Goal: Information Seeking & Learning: Find specific fact

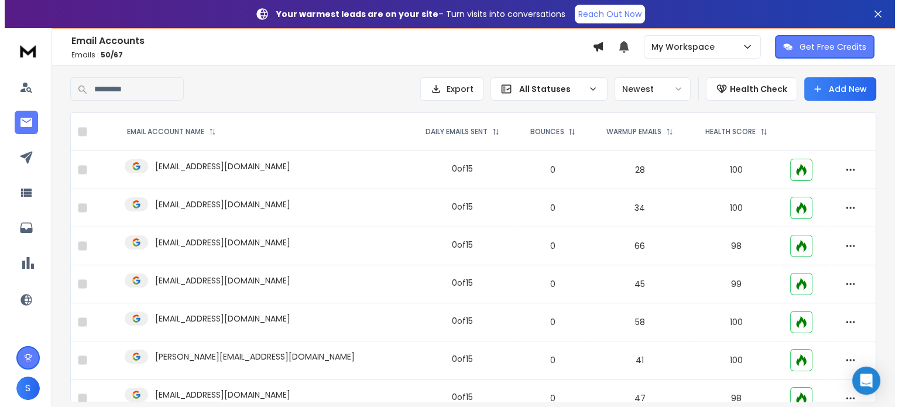
scroll to position [7, 0]
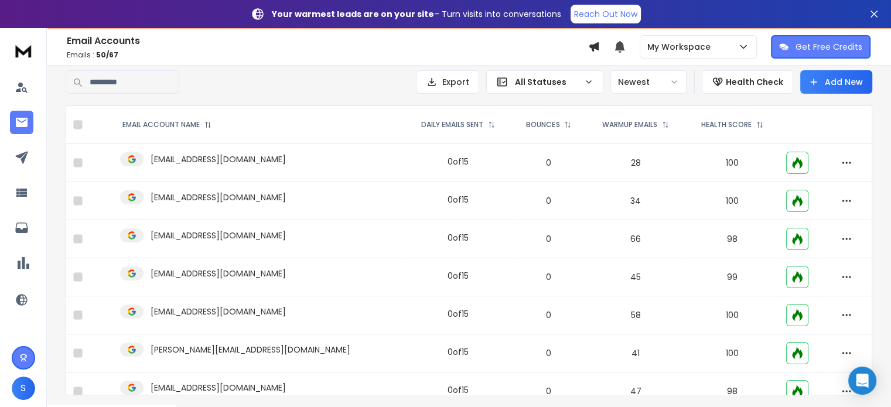
click at [575, 77] on p "All Statuses" at bounding box center [547, 82] width 64 height 12
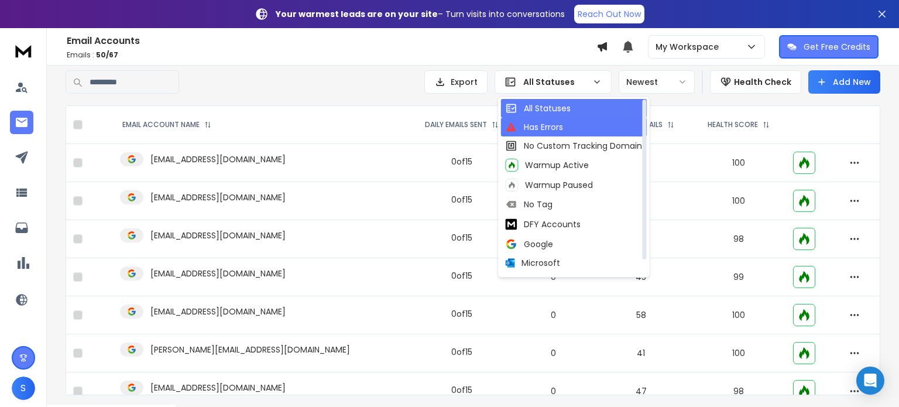
click at [553, 133] on div "Has Errors" at bounding box center [574, 127] width 146 height 19
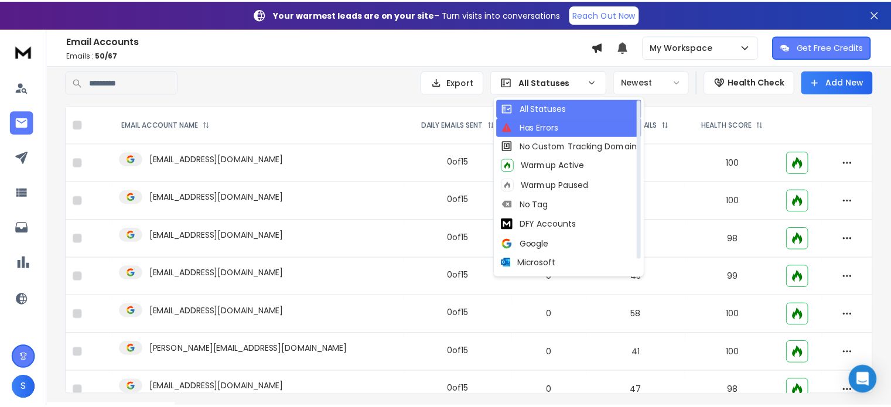
scroll to position [0, 0]
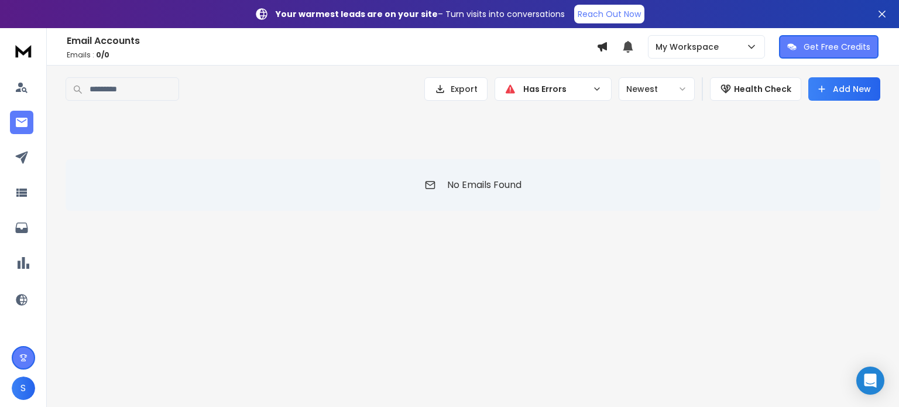
click at [569, 88] on p "Has Errors" at bounding box center [555, 89] width 64 height 12
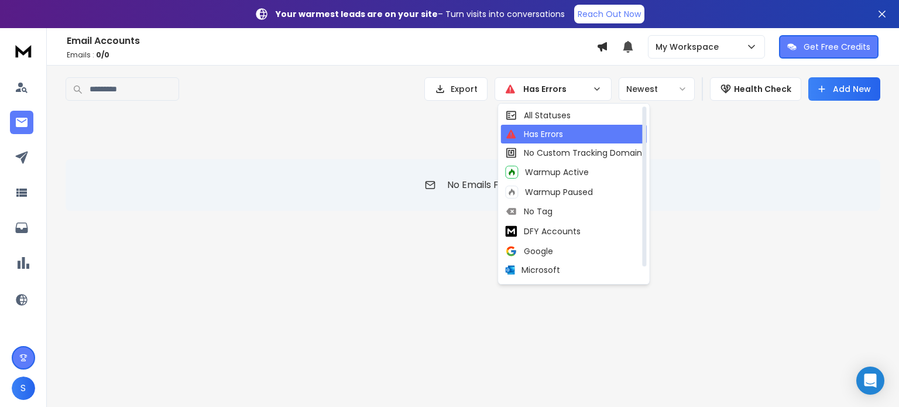
click at [552, 134] on div "Has Errors" at bounding box center [534, 134] width 58 height 12
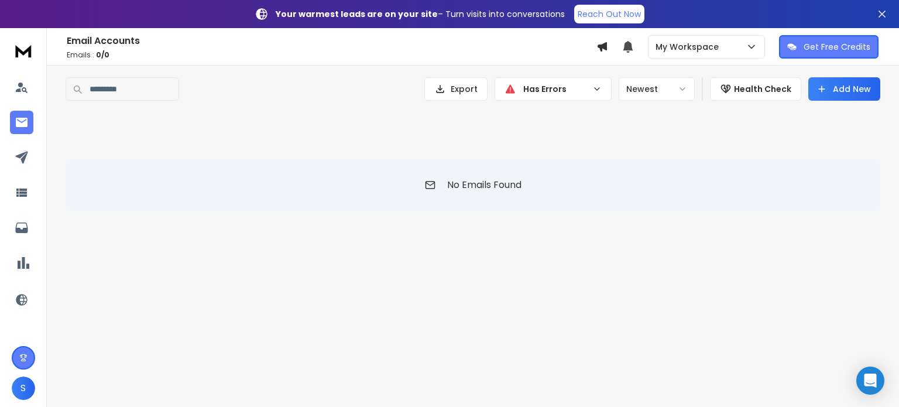
click at [556, 90] on p "Has Errors" at bounding box center [555, 89] width 64 height 12
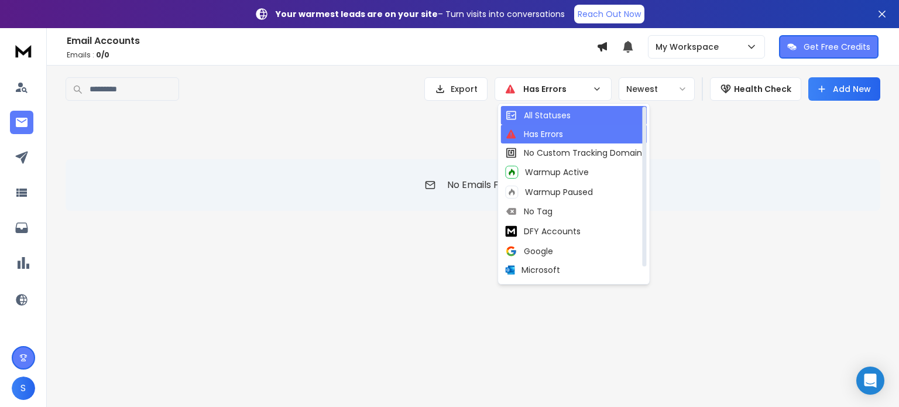
click at [550, 107] on div "All Statuses" at bounding box center [574, 115] width 146 height 19
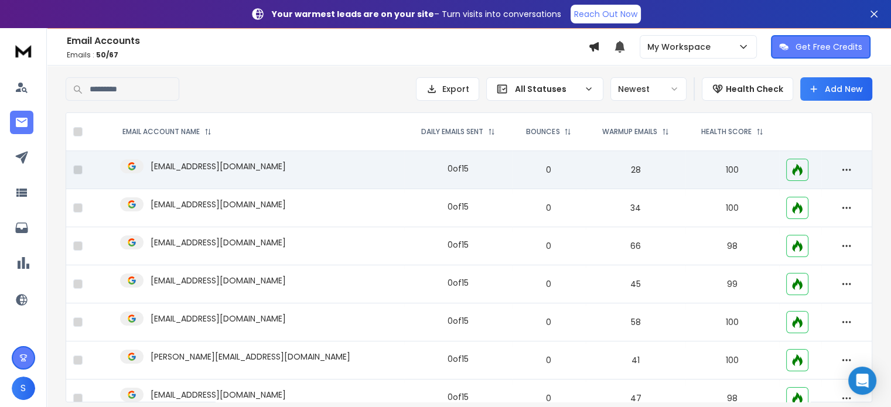
click at [216, 166] on p "[EMAIL_ADDRESS][DOMAIN_NAME]" at bounding box center [217, 166] width 135 height 12
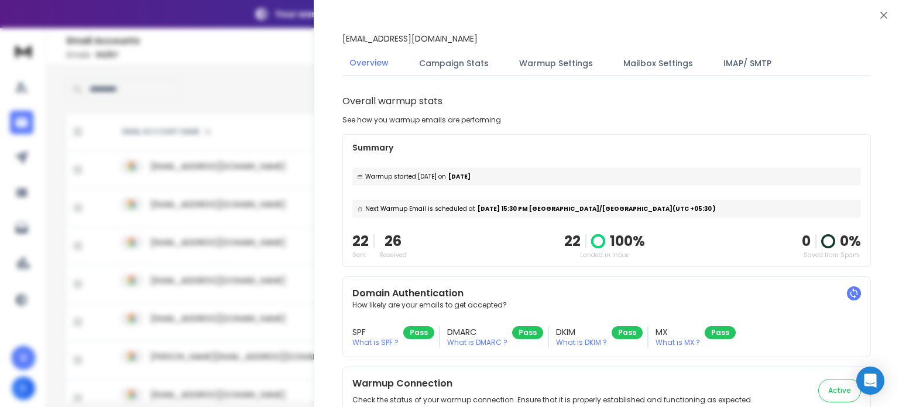
drag, startPoint x: 340, startPoint y: 39, endPoint x: 505, endPoint y: 40, distance: 165.1
copy p "[EMAIL_ADDRESS][DOMAIN_NAME]"
click at [286, 135] on div at bounding box center [449, 203] width 899 height 407
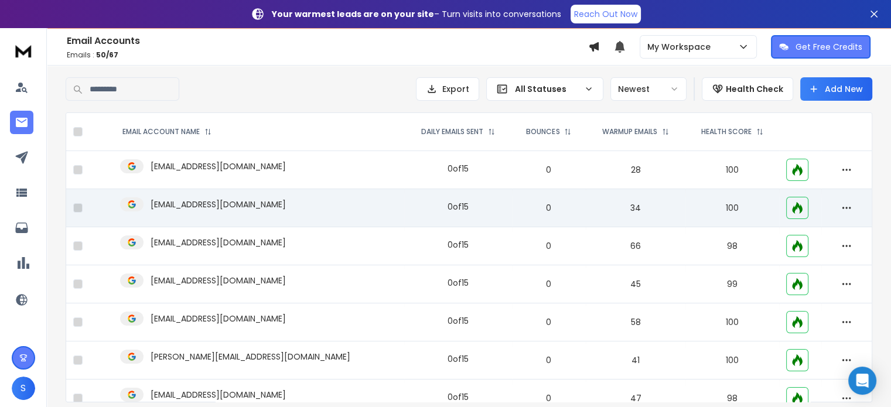
click at [170, 197] on div "[EMAIL_ADDRESS][DOMAIN_NAME]" at bounding box center [203, 204] width 166 height 14
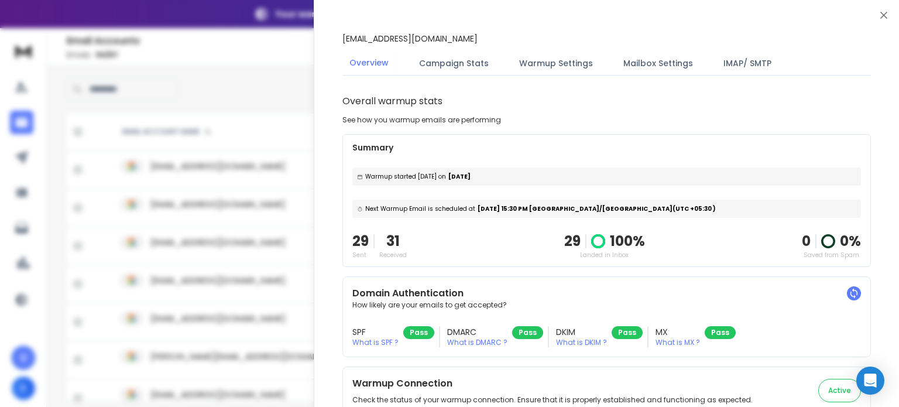
drag, startPoint x: 342, startPoint y: 35, endPoint x: 492, endPoint y: 30, distance: 150.5
copy p "[EMAIL_ADDRESS][DOMAIN_NAME]"
click at [237, 106] on div at bounding box center [449, 203] width 899 height 407
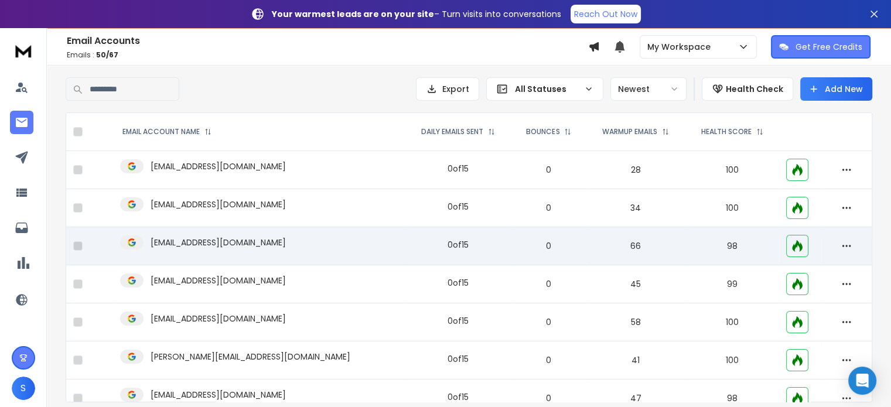
click at [235, 243] on p "[EMAIL_ADDRESS][DOMAIN_NAME]" at bounding box center [217, 243] width 135 height 12
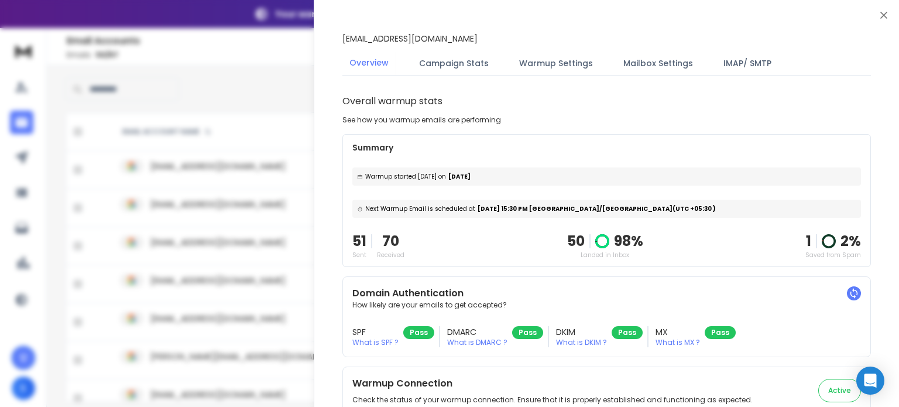
drag, startPoint x: 342, startPoint y: 32, endPoint x: 504, endPoint y: 39, distance: 161.8
copy p "[EMAIL_ADDRESS][DOMAIN_NAME]"
click at [259, 50] on div at bounding box center [449, 203] width 899 height 407
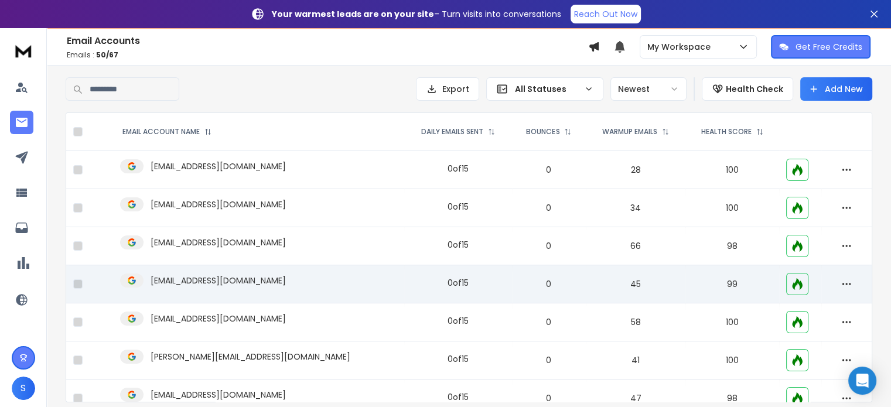
click at [246, 282] on p "[EMAIL_ADDRESS][DOMAIN_NAME]" at bounding box center [217, 281] width 135 height 12
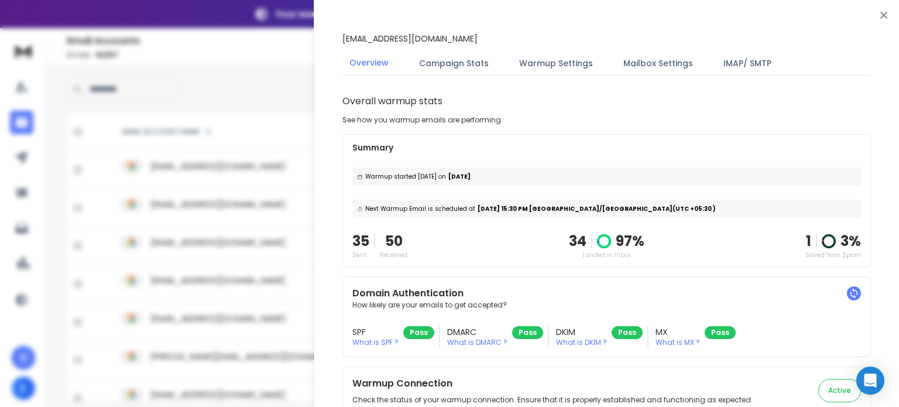
drag, startPoint x: 344, startPoint y: 37, endPoint x: 505, endPoint y: 37, distance: 161.6
click at [478, 34] on p "[EMAIL_ADDRESS][DOMAIN_NAME]" at bounding box center [410, 39] width 135 height 12
copy p "[EMAIL_ADDRESS][DOMAIN_NAME]"
click at [246, 89] on div at bounding box center [449, 203] width 899 height 407
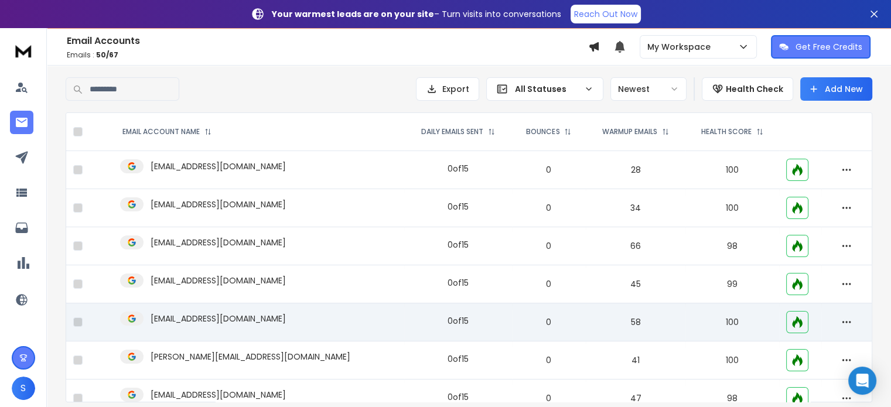
click at [253, 317] on p "[EMAIL_ADDRESS][DOMAIN_NAME]" at bounding box center [217, 319] width 135 height 12
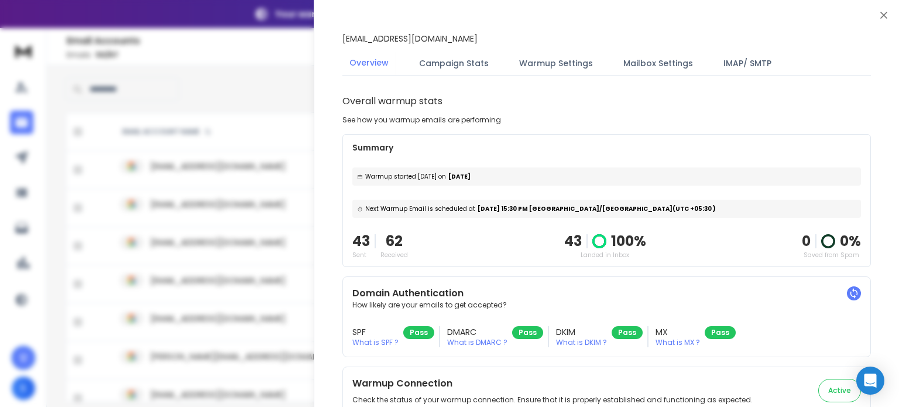
drag, startPoint x: 342, startPoint y: 37, endPoint x: 533, endPoint y: 46, distance: 191.1
copy p "[EMAIL_ADDRESS][DOMAIN_NAME]"
click at [272, 71] on div at bounding box center [449, 203] width 899 height 407
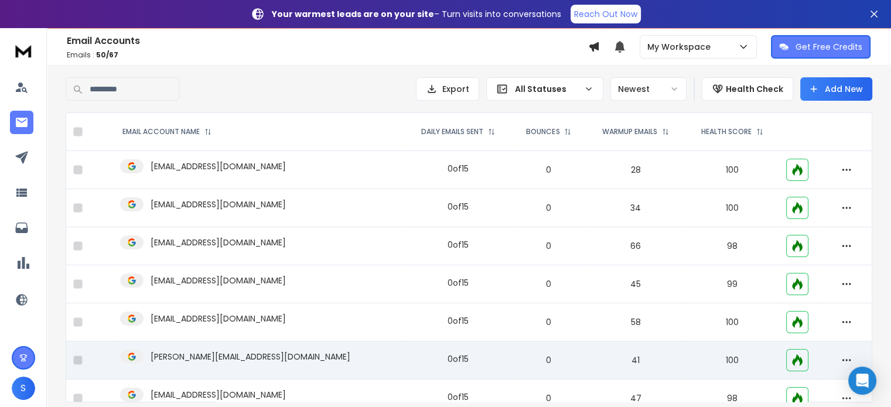
click at [205, 355] on p "[PERSON_NAME][EMAIL_ADDRESS][DOMAIN_NAME]" at bounding box center [250, 357] width 200 height 12
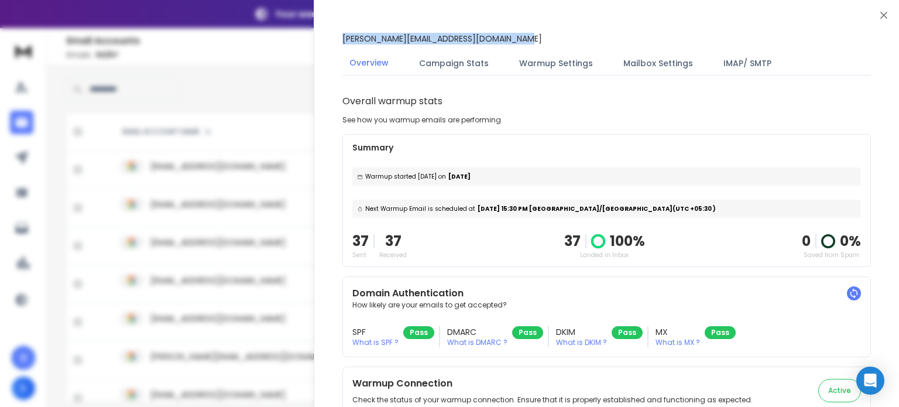
drag, startPoint x: 344, startPoint y: 43, endPoint x: 540, endPoint y: 23, distance: 197.2
copy p "[PERSON_NAME][EMAIL_ADDRESS][DOMAIN_NAME]"
click at [198, 59] on div at bounding box center [449, 203] width 899 height 407
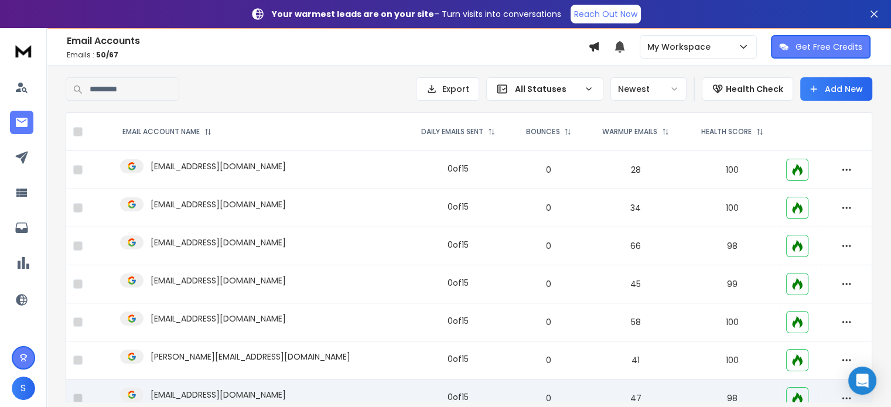
click at [201, 389] on p "[EMAIL_ADDRESS][DOMAIN_NAME]" at bounding box center [217, 395] width 135 height 12
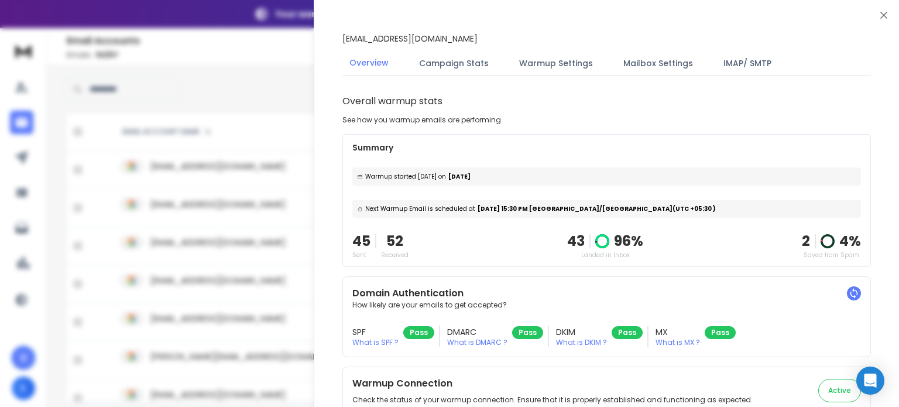
drag, startPoint x: 343, startPoint y: 37, endPoint x: 511, endPoint y: 40, distance: 168.7
click at [478, 40] on p "[EMAIL_ADDRESS][DOMAIN_NAME]" at bounding box center [410, 39] width 135 height 12
copy p "[EMAIL_ADDRESS][DOMAIN_NAME]"
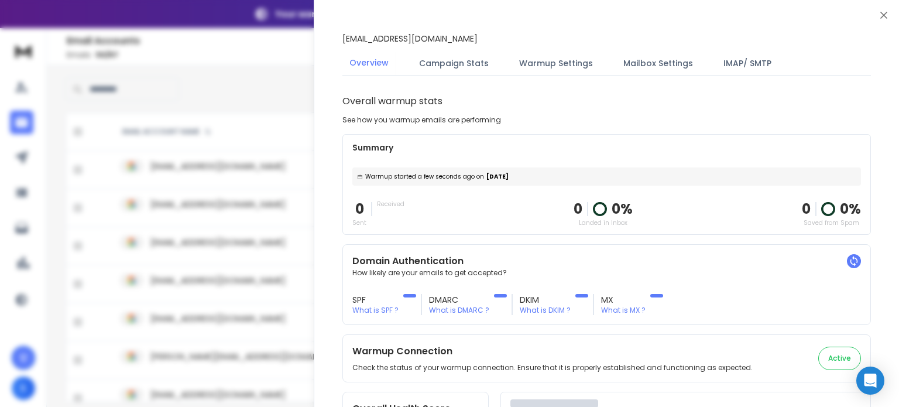
click at [230, 69] on div at bounding box center [449, 203] width 899 height 407
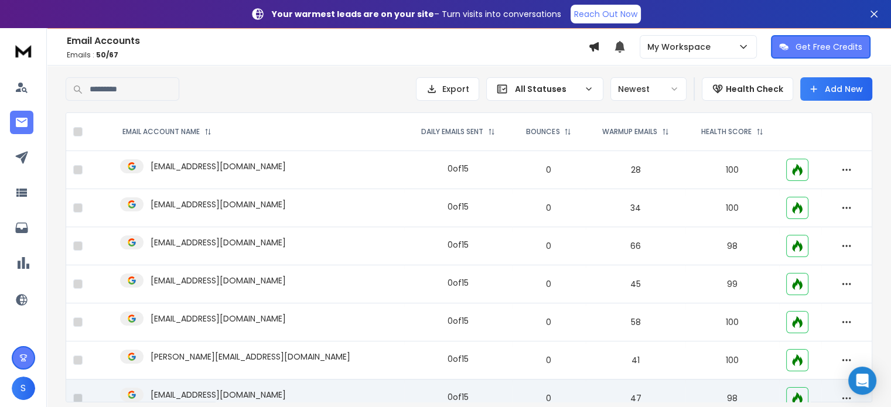
click at [260, 393] on p "[EMAIL_ADDRESS][DOMAIN_NAME]" at bounding box center [217, 395] width 135 height 12
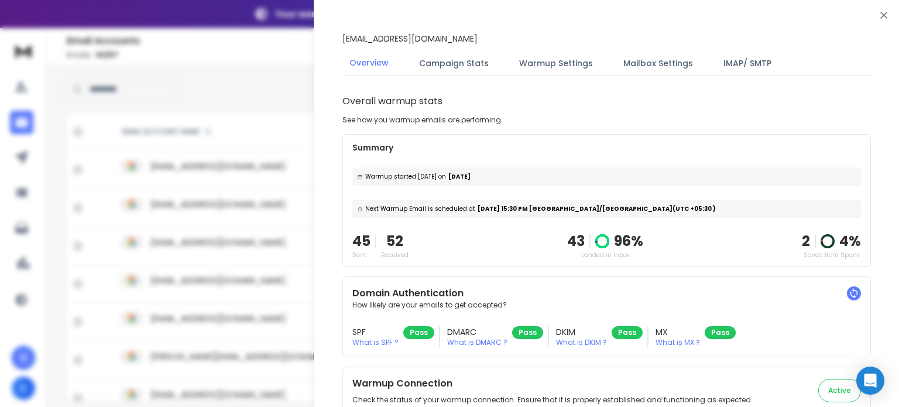
drag, startPoint x: 341, startPoint y: 37, endPoint x: 509, endPoint y: 47, distance: 167.8
copy p "[EMAIL_ADDRESS][DOMAIN_NAME]"
click at [261, 44] on div at bounding box center [449, 203] width 899 height 407
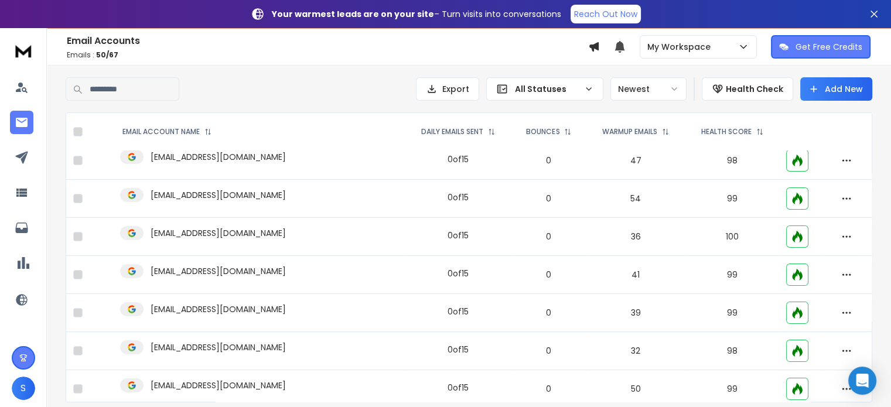
scroll to position [234, 0]
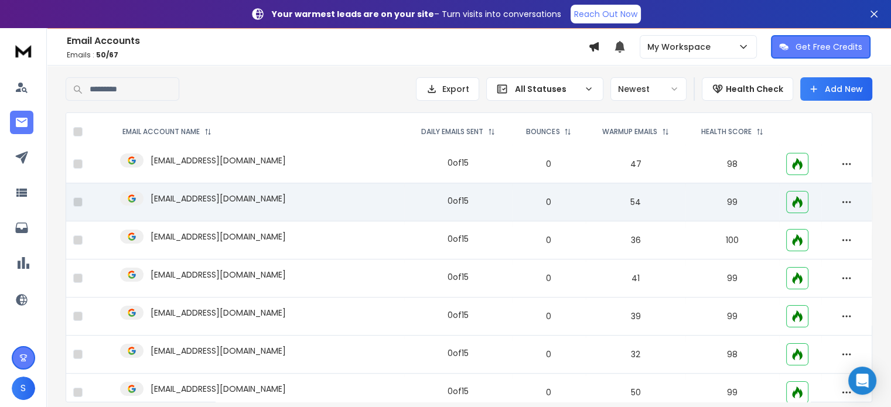
click at [231, 194] on p "[EMAIL_ADDRESS][DOMAIN_NAME]" at bounding box center [217, 199] width 135 height 12
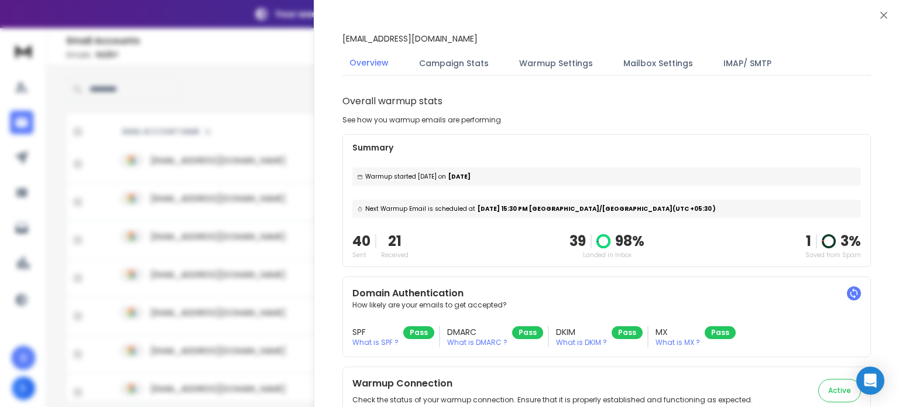
drag, startPoint x: 344, startPoint y: 39, endPoint x: 511, endPoint y: 37, distance: 166.3
click at [511, 37] on div "[EMAIL_ADDRESS][DOMAIN_NAME]" at bounding box center [607, 39] width 529 height 12
copy p "[EMAIL_ADDRESS][DOMAIN_NAME]"
click at [253, 53] on div at bounding box center [449, 203] width 899 height 407
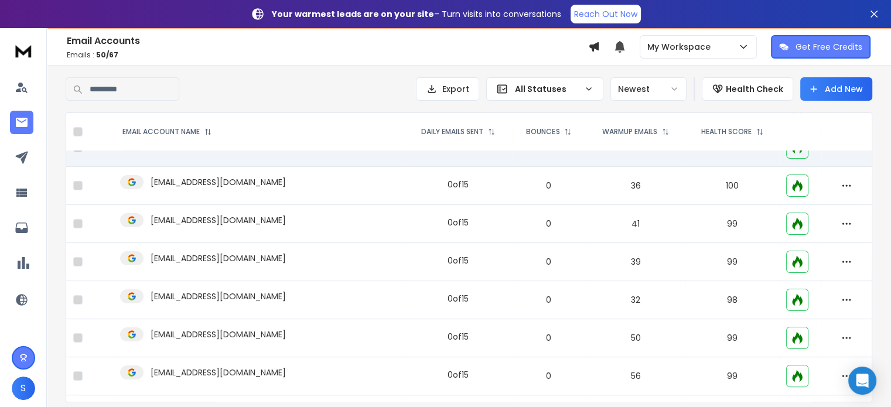
scroll to position [293, 0]
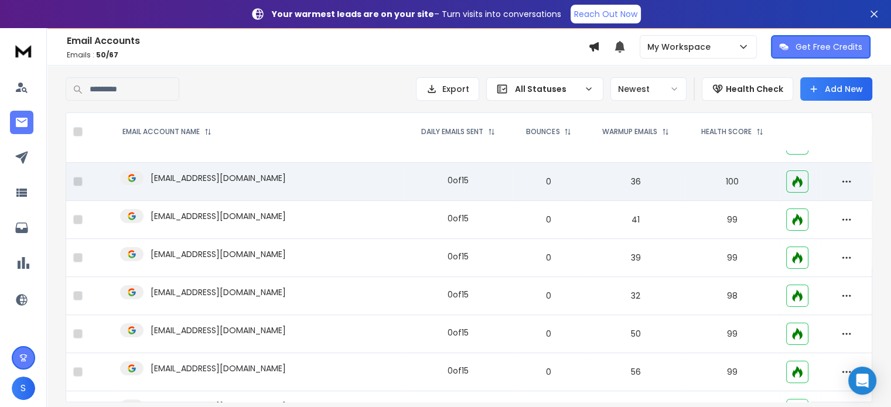
click at [246, 173] on p "[EMAIL_ADDRESS][DOMAIN_NAME]" at bounding box center [217, 178] width 135 height 12
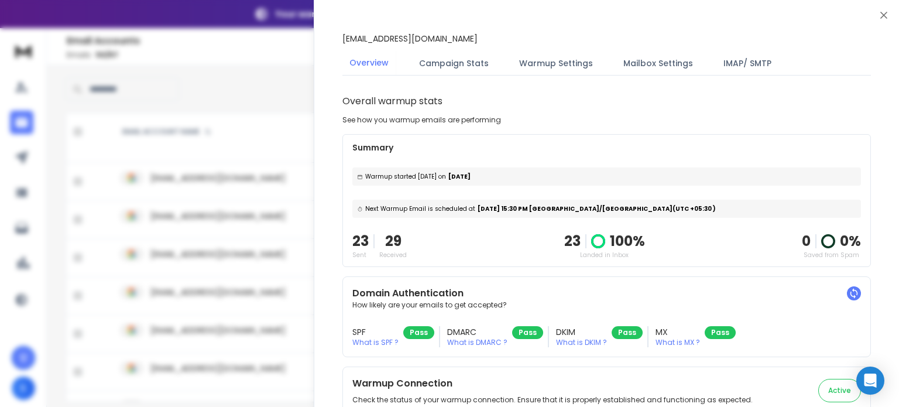
drag, startPoint x: 344, startPoint y: 40, endPoint x: 474, endPoint y: 39, distance: 129.4
click at [511, 37] on div "[EMAIL_ADDRESS][DOMAIN_NAME]" at bounding box center [607, 39] width 529 height 12
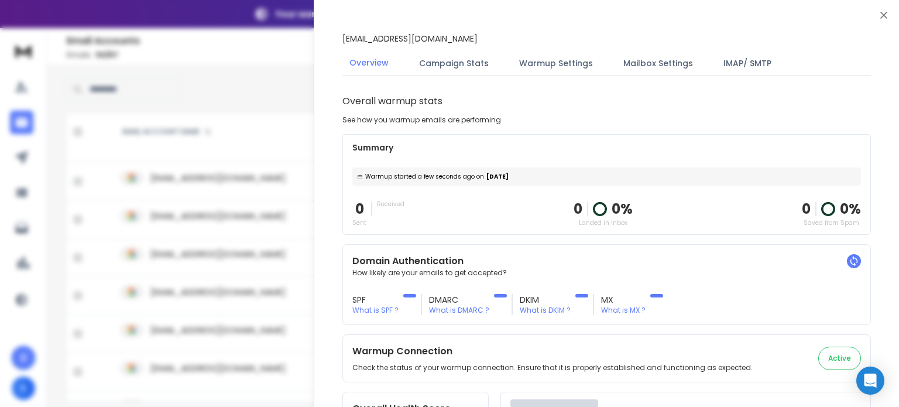
click at [275, 49] on div at bounding box center [449, 203] width 899 height 407
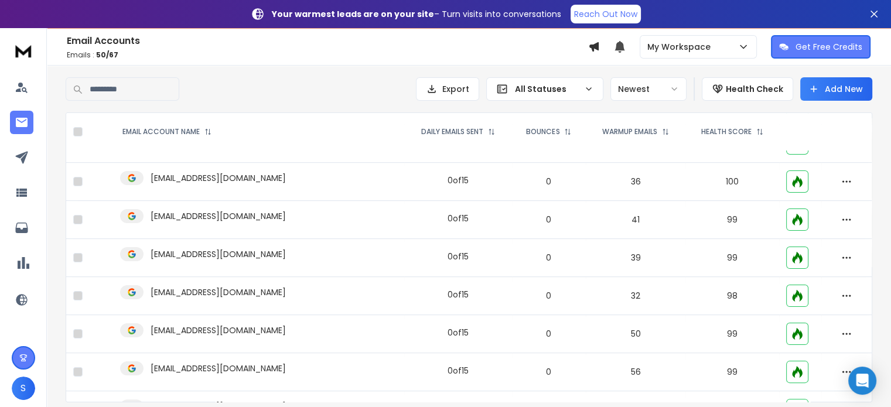
click at [876, 13] on icon at bounding box center [873, 14] width 11 height 11
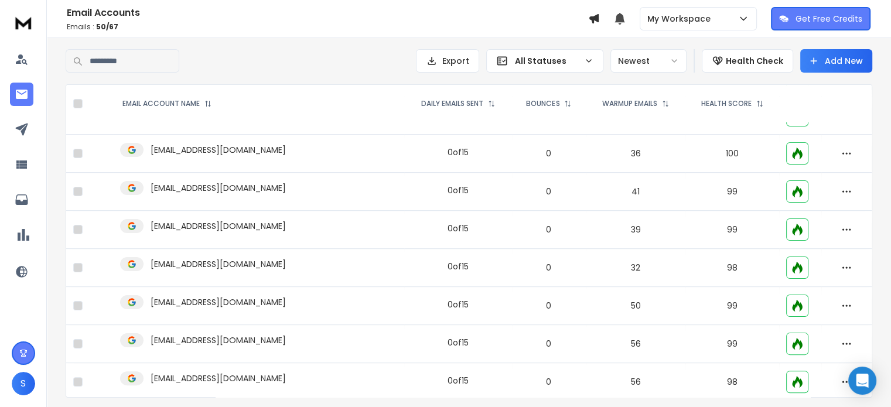
click at [419, 79] on div "Export All Statuses Newest Health Check Add New EMAIL ACCOUNT NAME DAILY EMAILS…" at bounding box center [469, 223] width 806 height 348
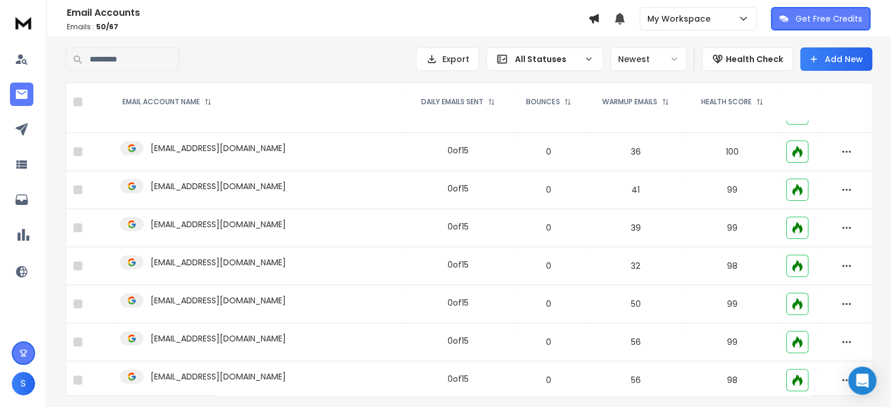
scroll to position [2, 0]
click at [488, 7] on h1 "Email Accounts" at bounding box center [327, 13] width 521 height 14
